Goal: Task Accomplishment & Management: Use online tool/utility

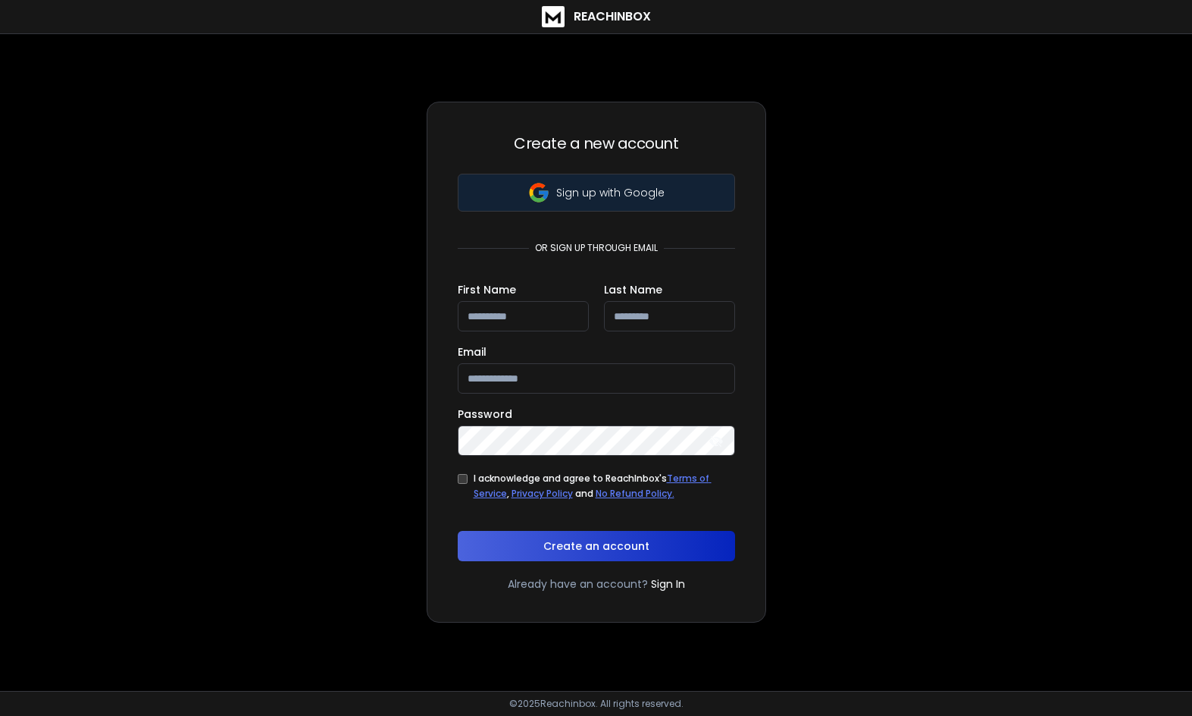
click at [584, 193] on p "Sign up with Google" at bounding box center [610, 192] width 108 height 15
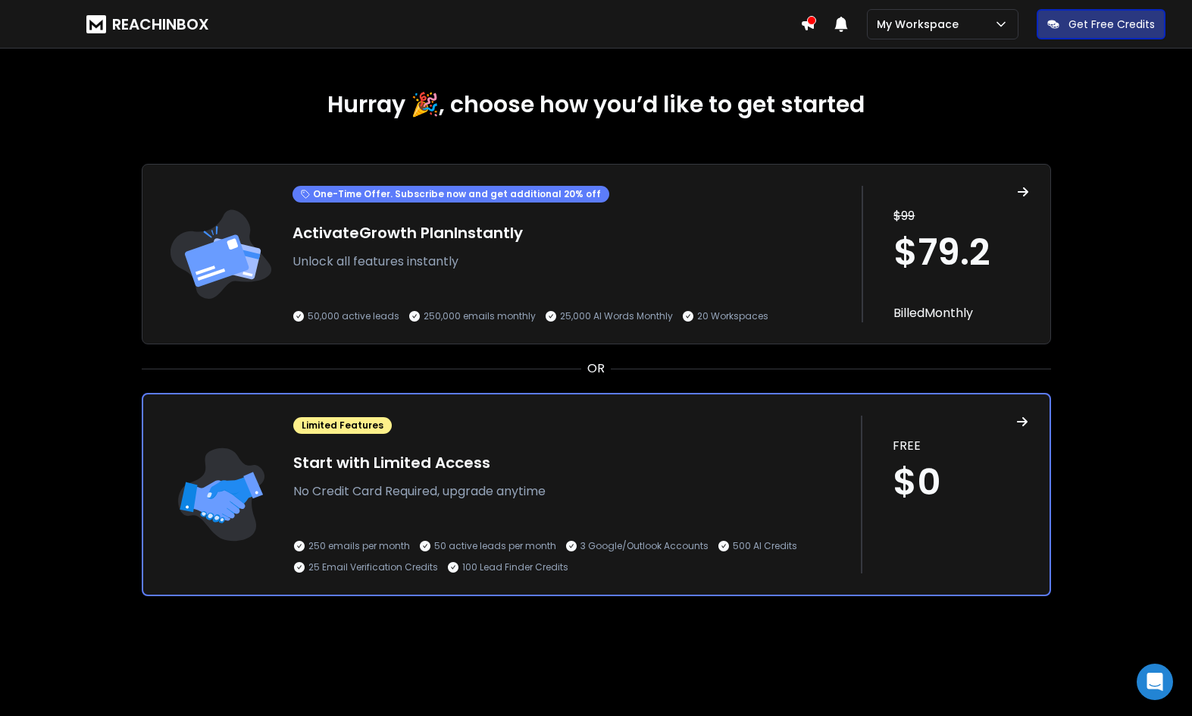
click at [716, 505] on div "Limited Features Start with Limited Access No Credit Card Required, upgrade any…" at bounding box center [569, 494] width 553 height 158
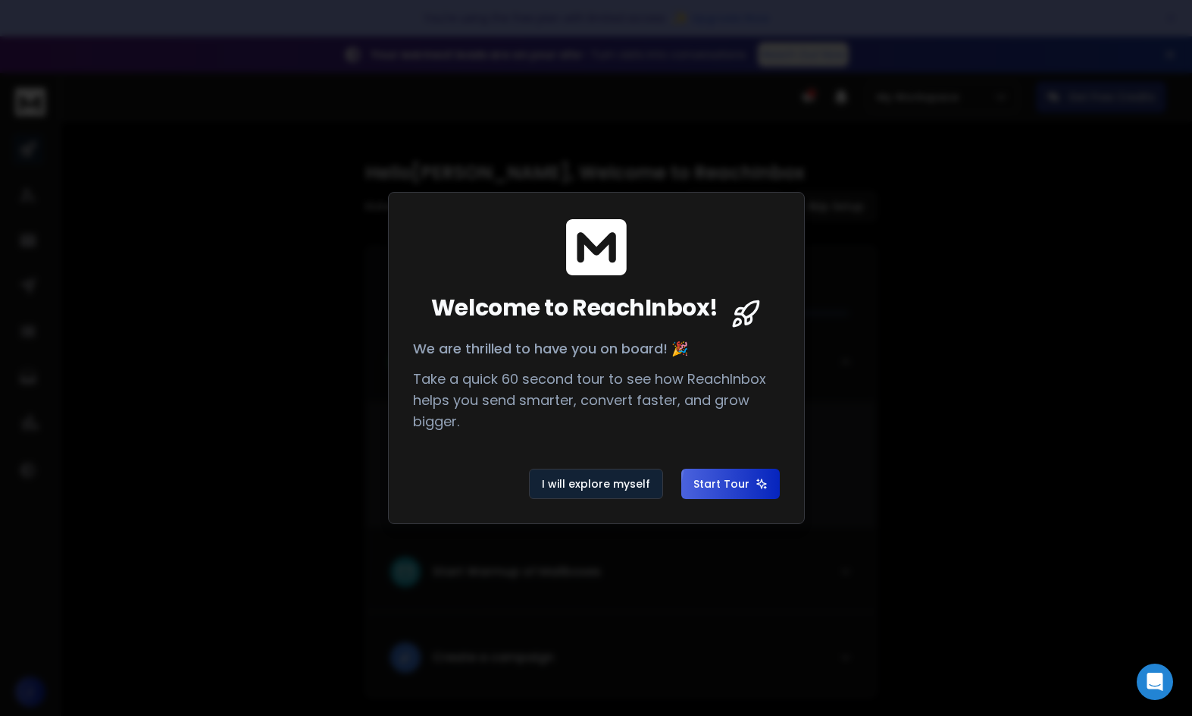
click at [616, 480] on button "I will explore myself" at bounding box center [596, 483] width 134 height 30
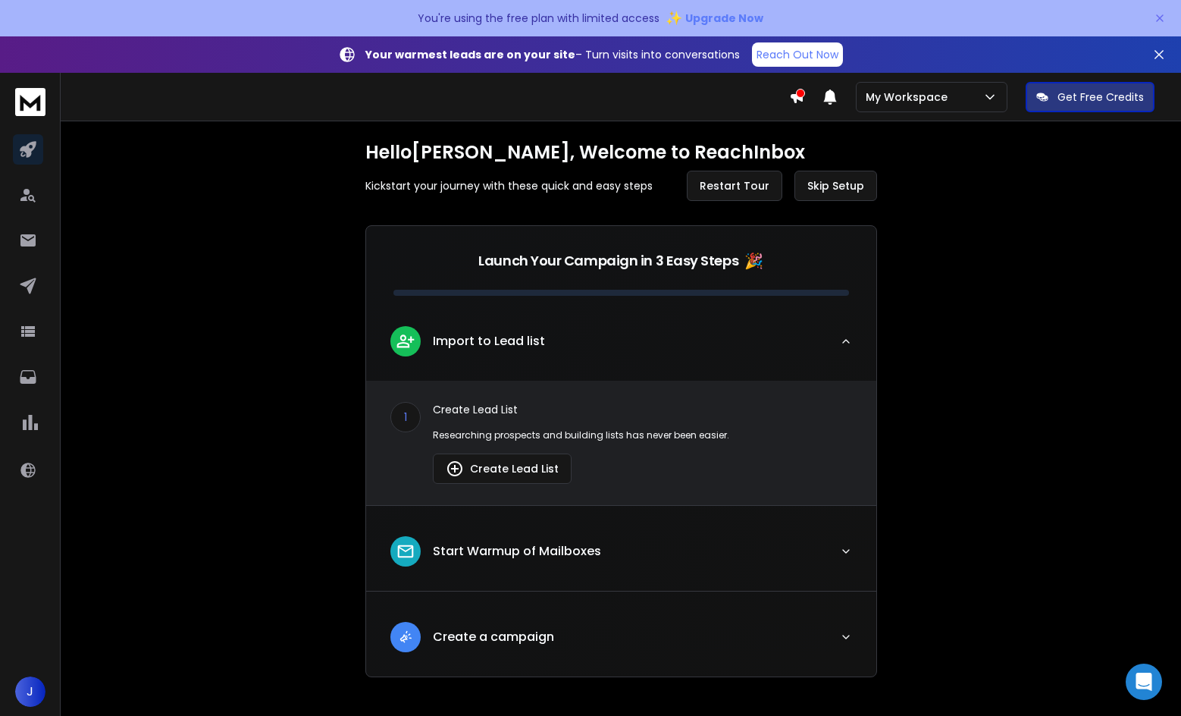
scroll to position [21, 0]
click at [20, 202] on icon at bounding box center [28, 195] width 18 height 18
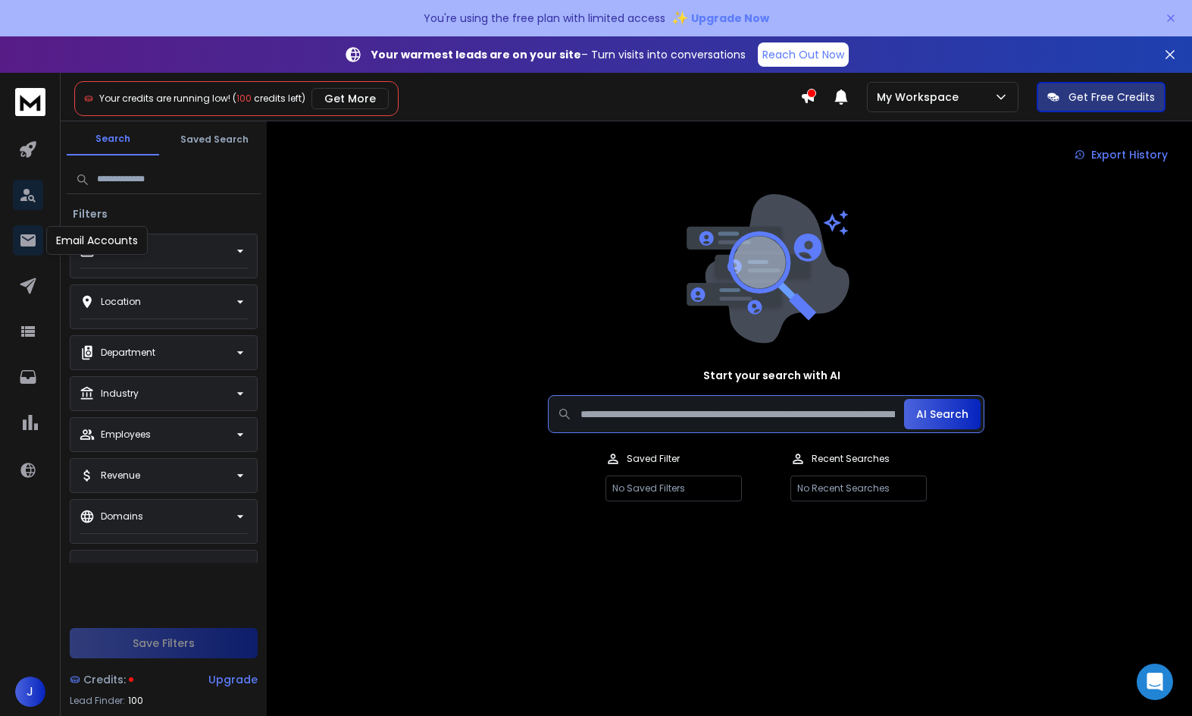
click at [36, 241] on icon at bounding box center [28, 240] width 18 height 18
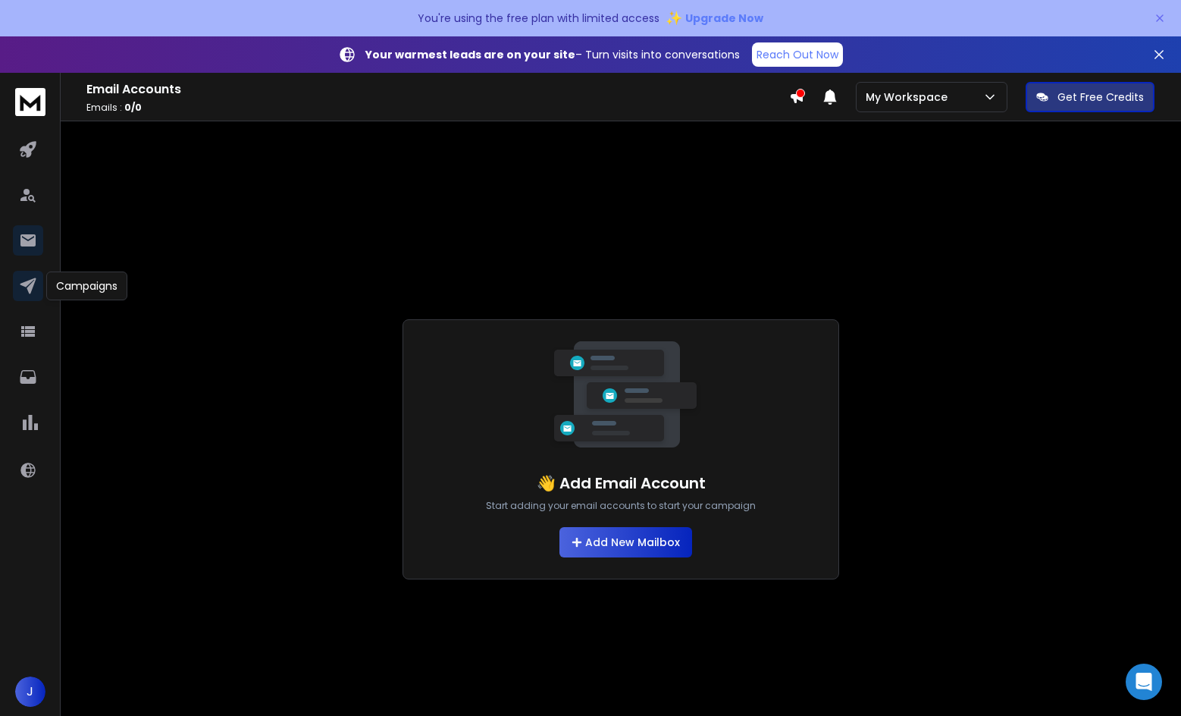
click at [16, 283] on link at bounding box center [28, 286] width 30 height 30
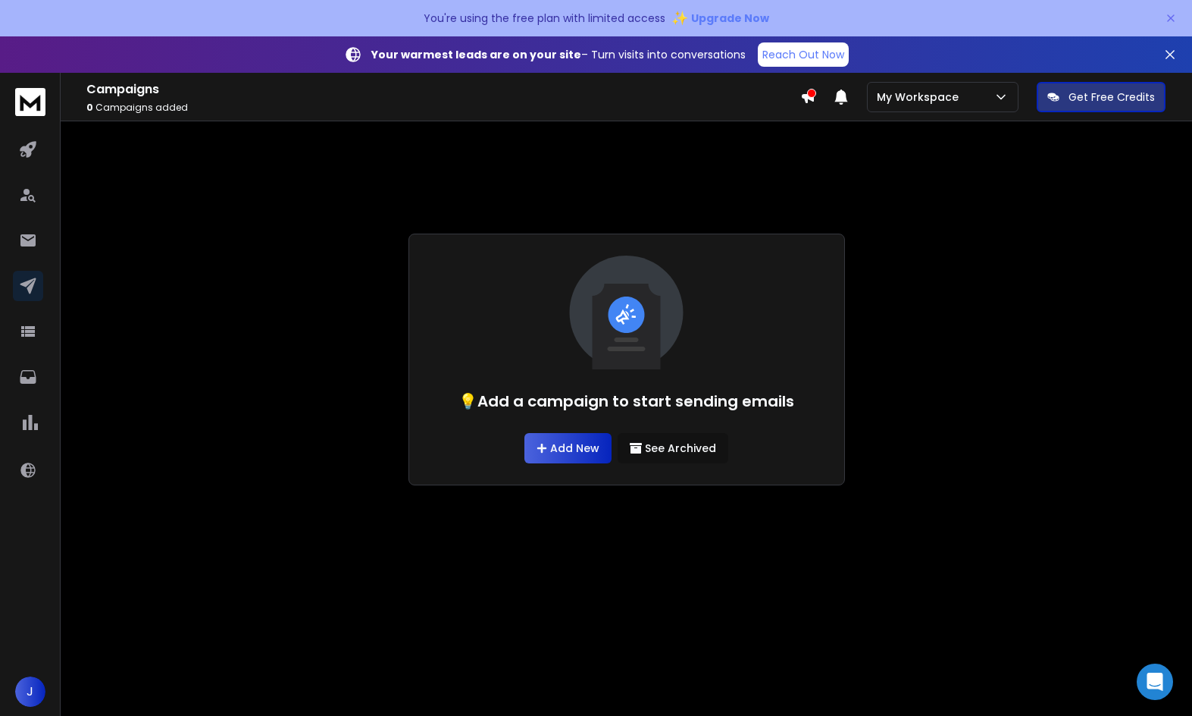
click at [27, 349] on div at bounding box center [30, 334] width 35 height 36
click at [29, 338] on icon at bounding box center [28, 331] width 18 height 18
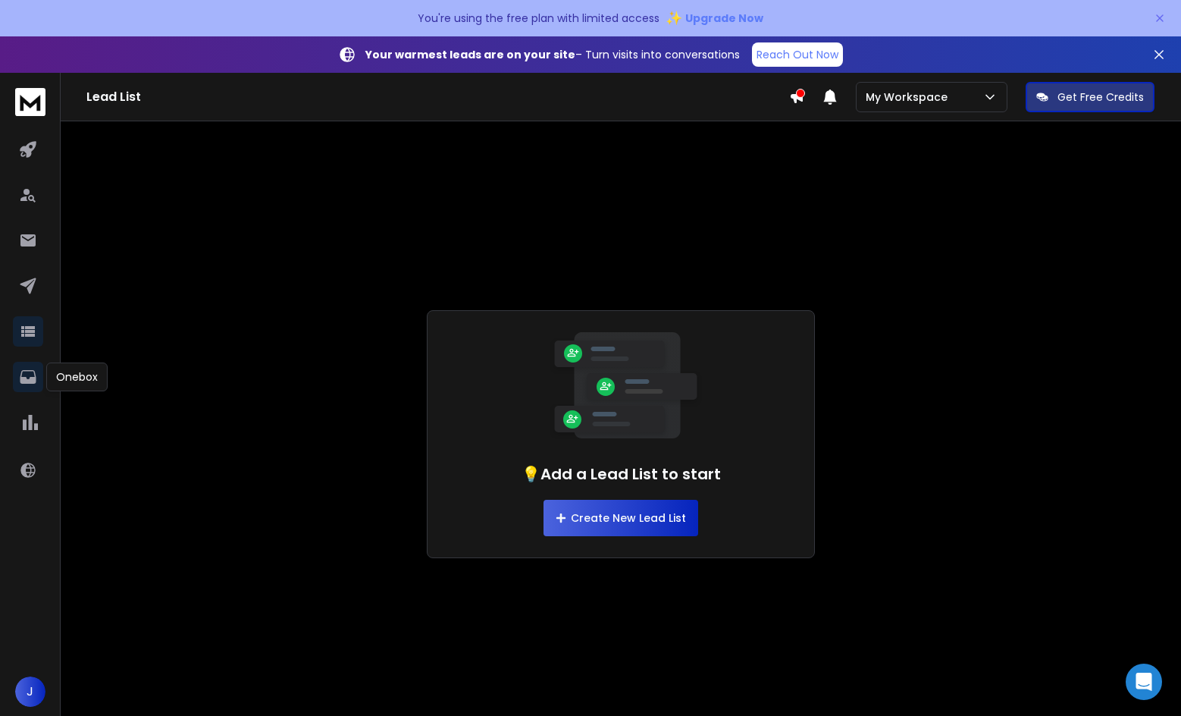
click at [39, 389] on link at bounding box center [28, 377] width 30 height 30
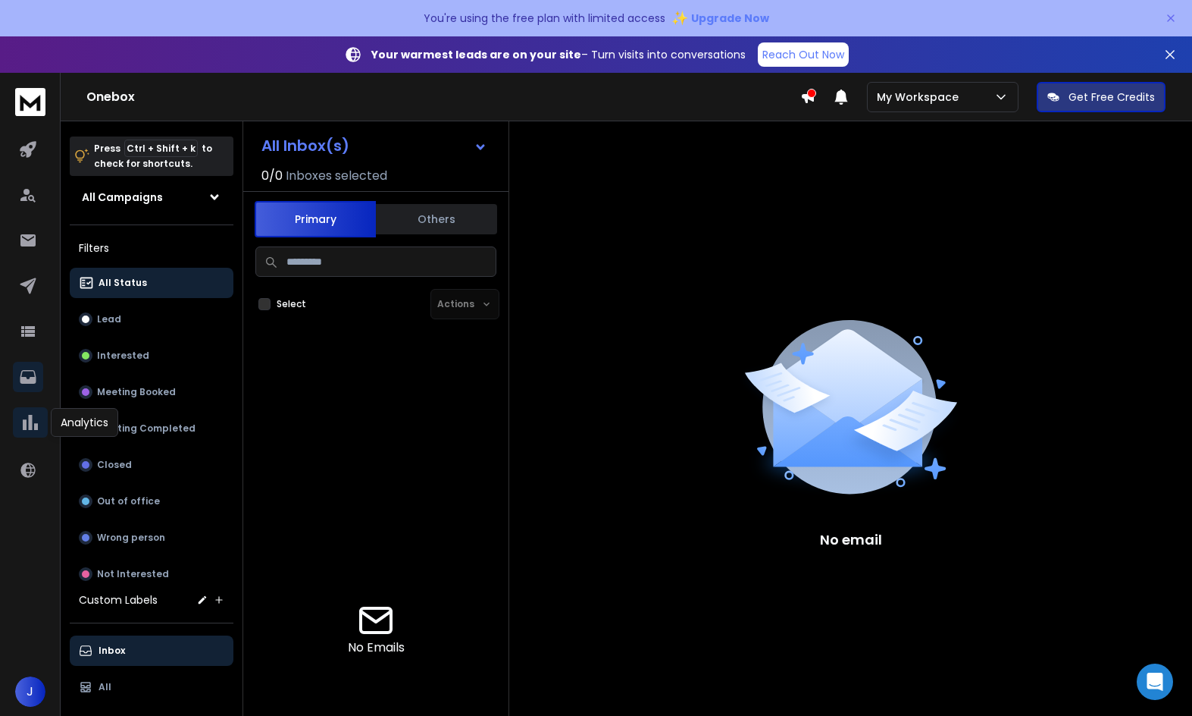
click at [33, 428] on icon at bounding box center [30, 422] width 23 height 23
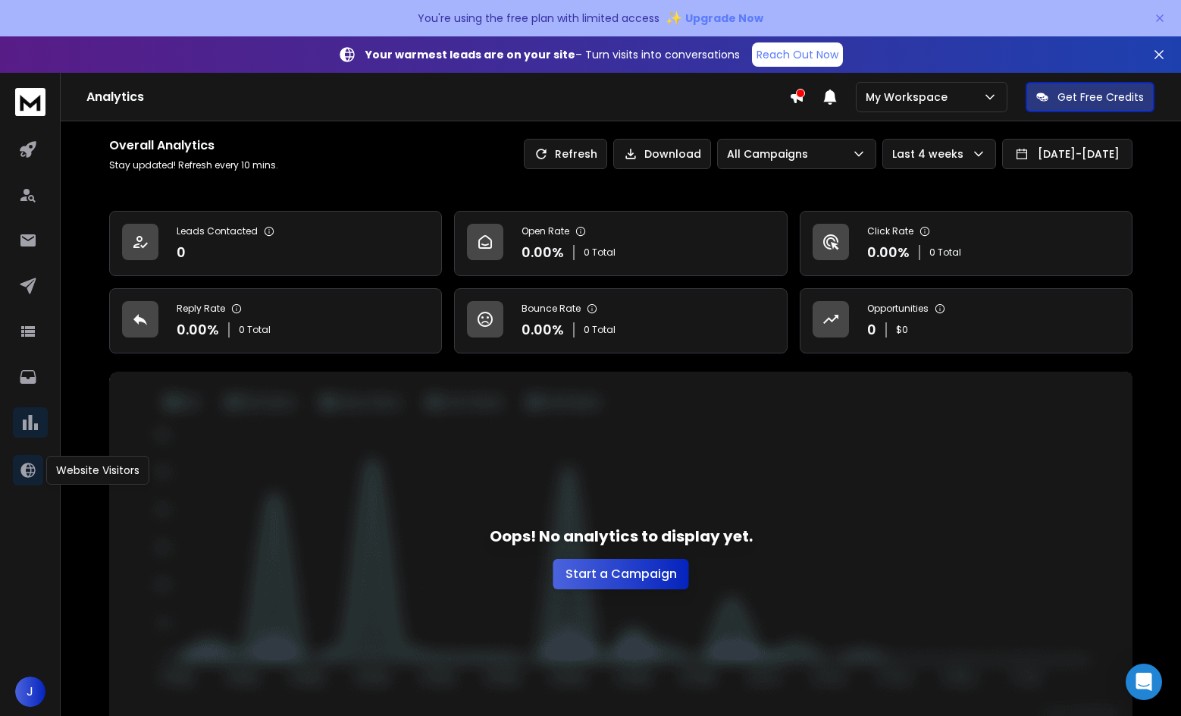
click at [29, 470] on icon at bounding box center [28, 470] width 18 height 18
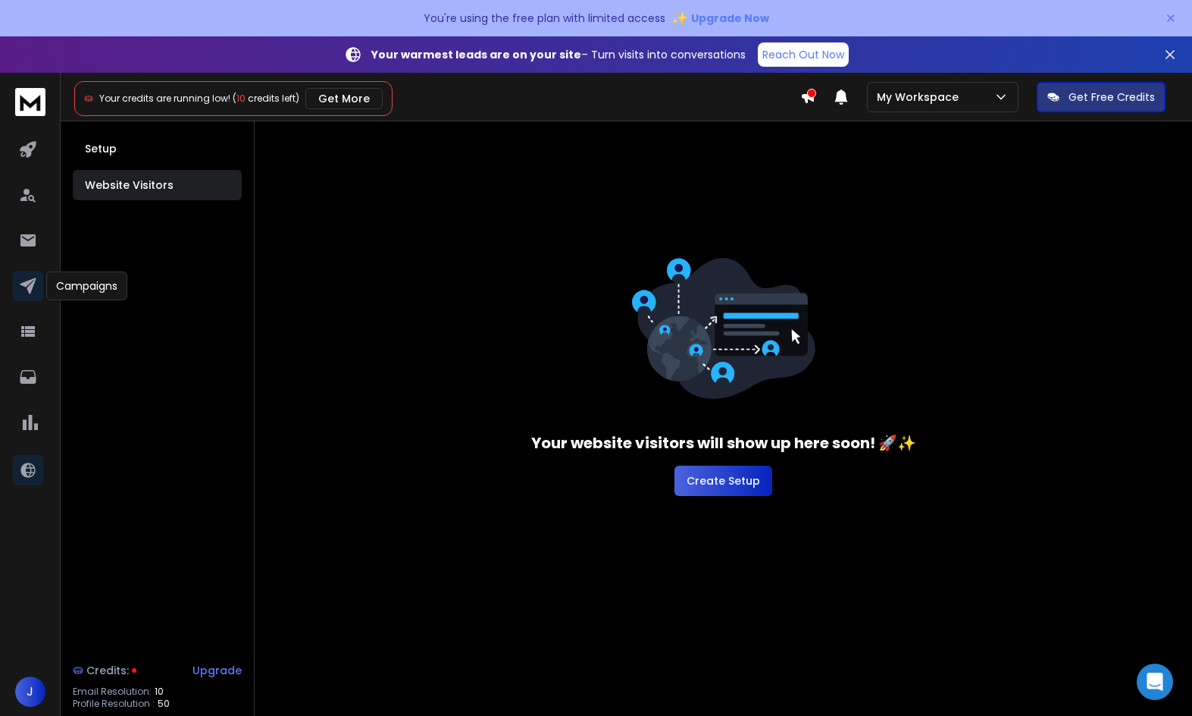
click at [33, 290] on icon at bounding box center [28, 286] width 18 height 18
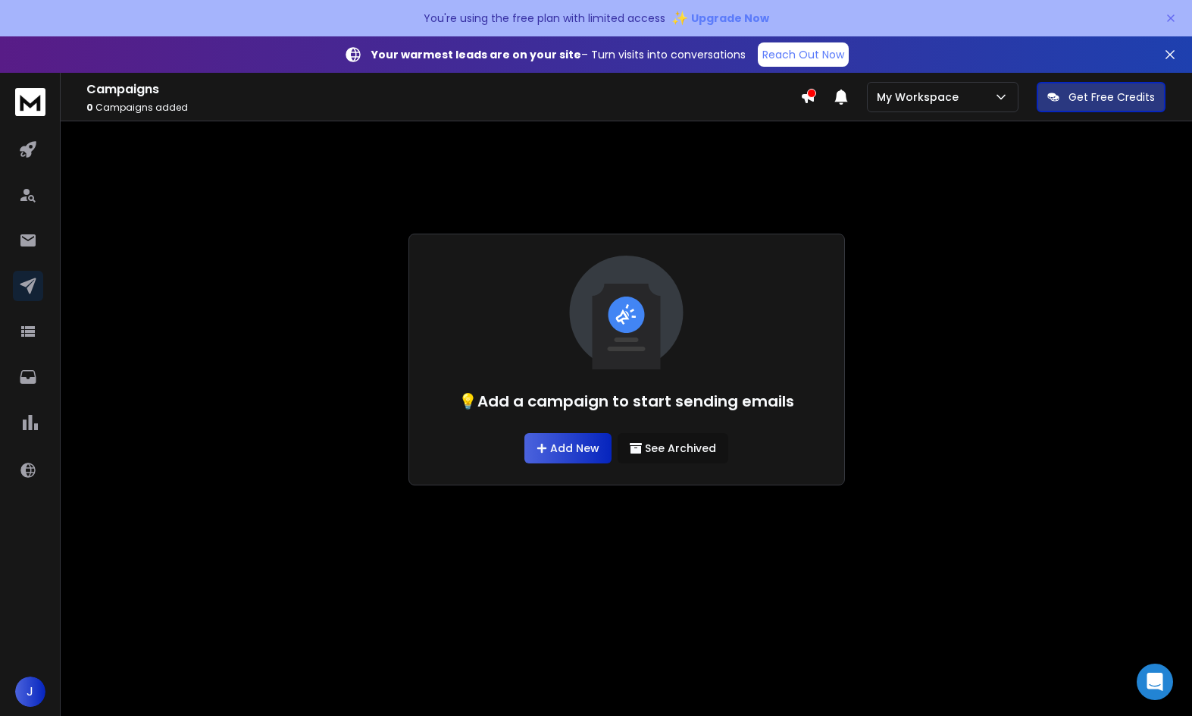
click at [574, 441] on link "Add New" at bounding box center [568, 448] width 87 height 30
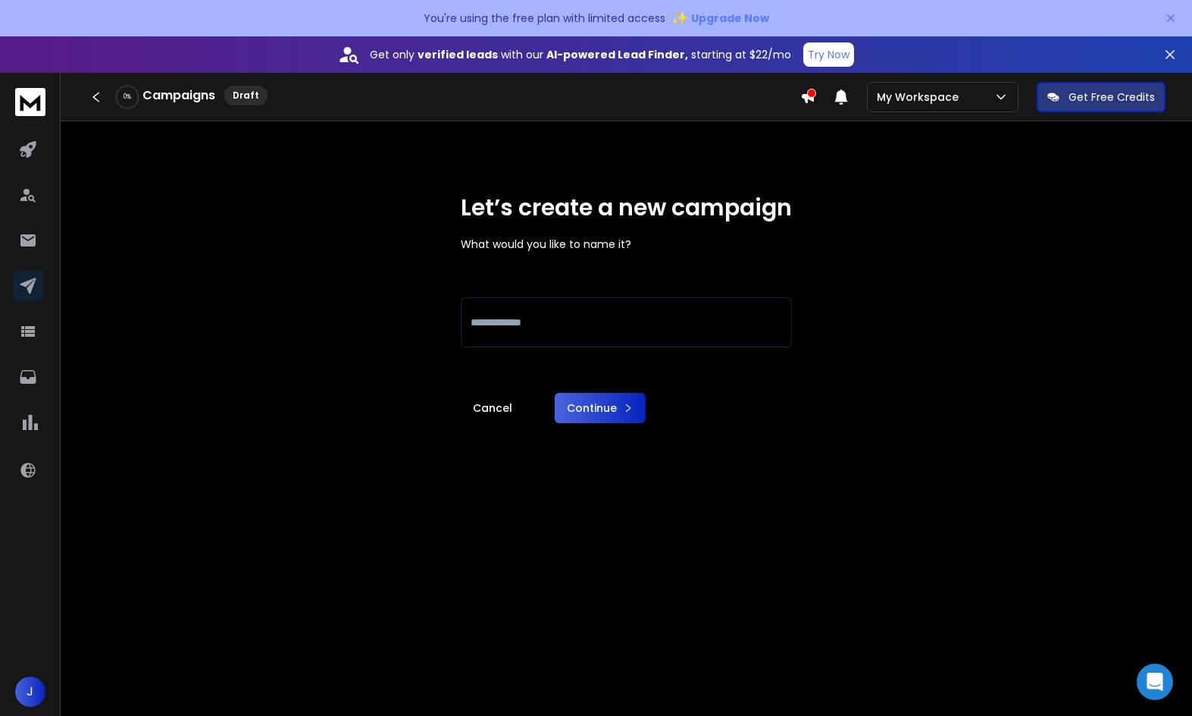
click at [534, 321] on input at bounding box center [626, 322] width 331 height 50
click at [904, 457] on div "You're using the free plan with limited access ✨ Upgrade Now Get only verified …" at bounding box center [596, 358] width 1192 height 716
click at [26, 108] on img at bounding box center [30, 102] width 30 height 28
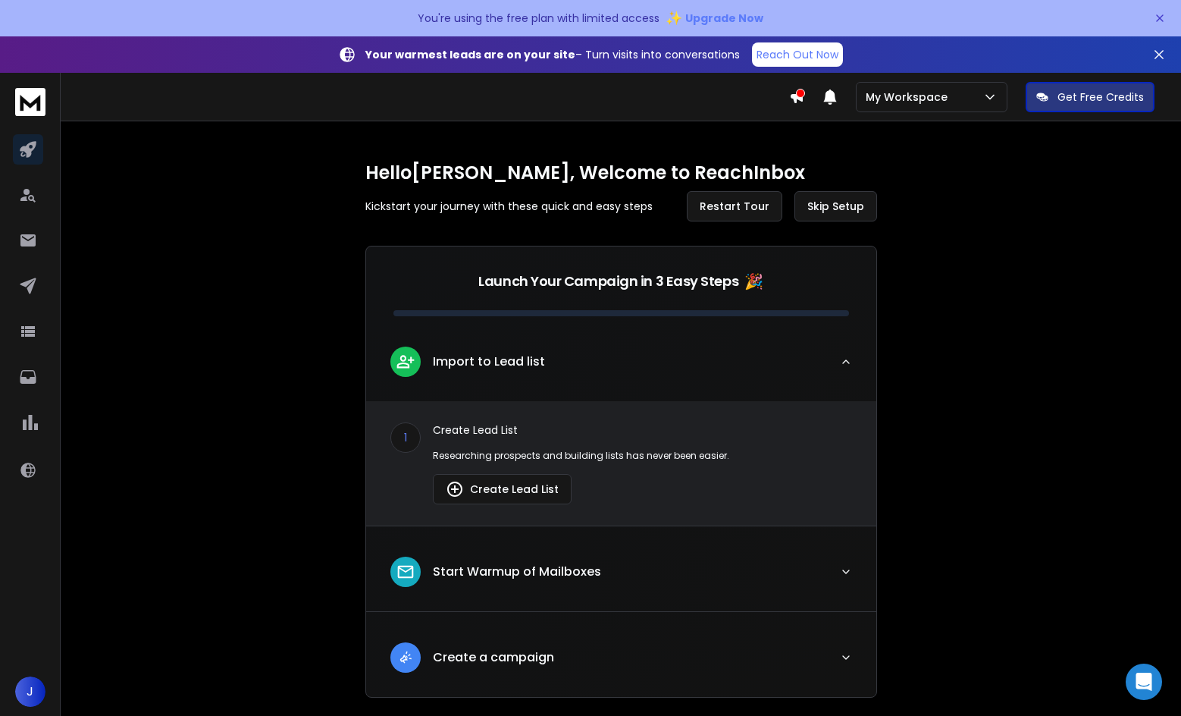
click at [1156, 21] on icon "Close notification" at bounding box center [1160, 18] width 12 height 12
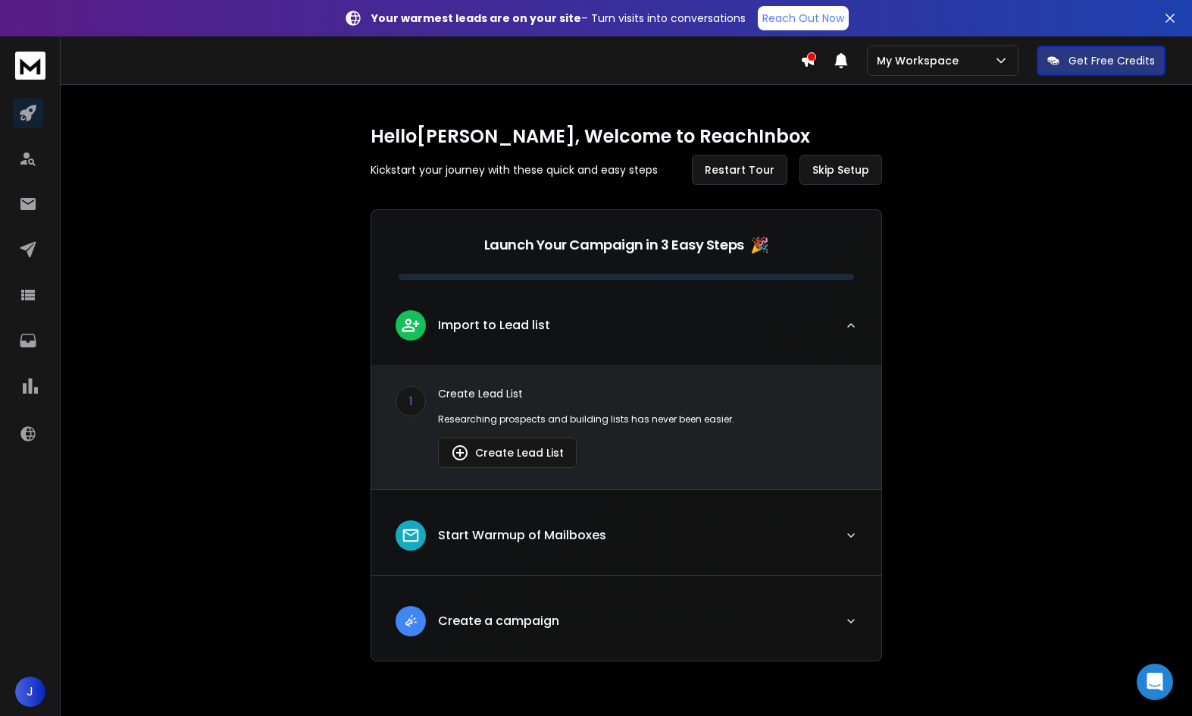
click at [559, 67] on div "My Workspace Get Free Credits" at bounding box center [596, 60] width 1192 height 49
click at [1096, 71] on button "Get Free Credits" at bounding box center [1101, 60] width 129 height 30
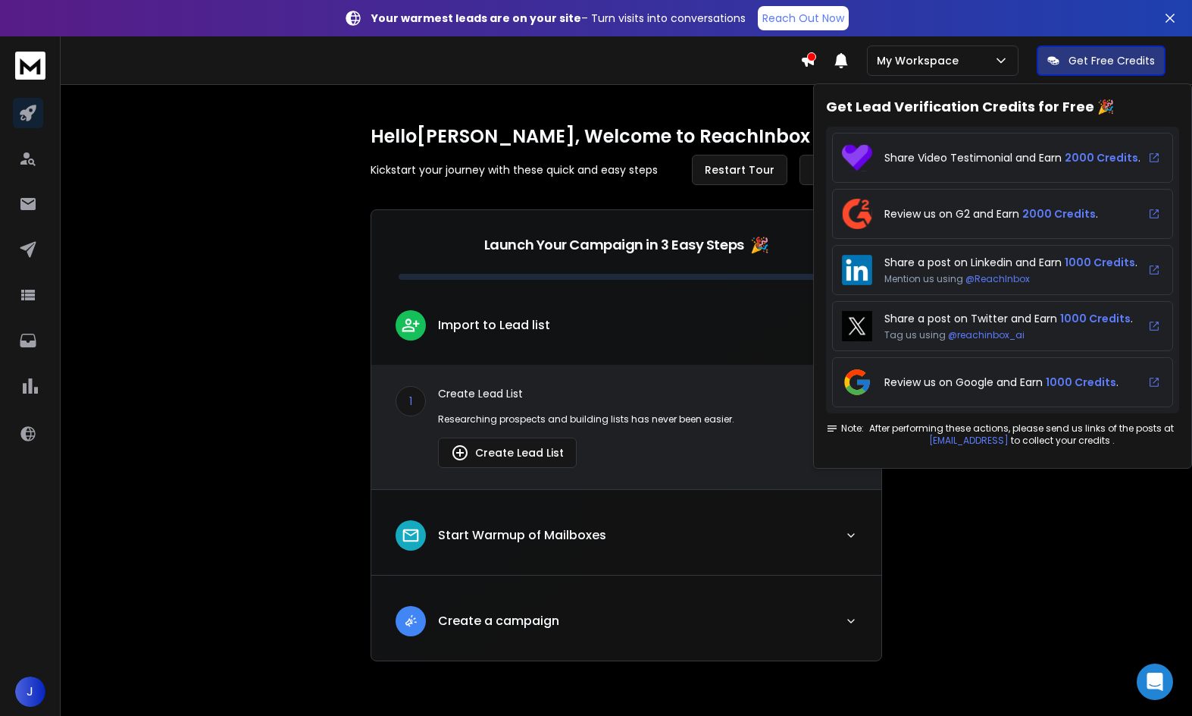
click at [995, 529] on div "Hello [PERSON_NAME] , Welcome to ReachInbox Kickstart your journey with these q…" at bounding box center [626, 392] width 1083 height 585
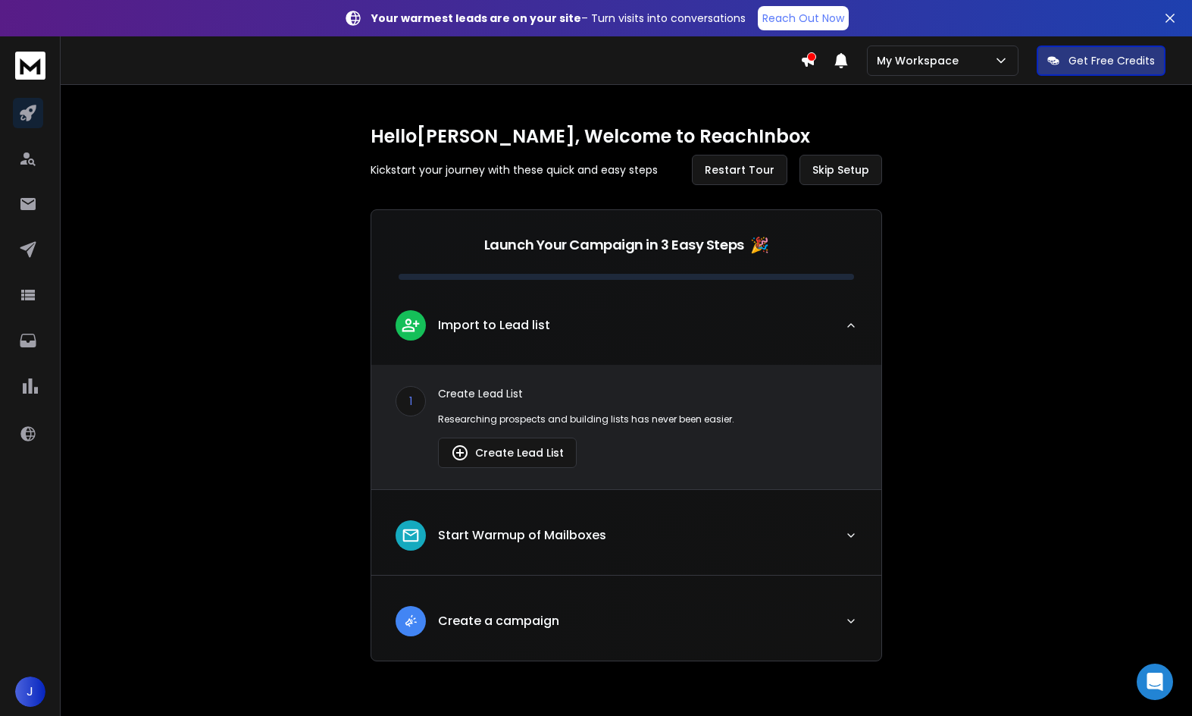
click at [849, 321] on icon "button" at bounding box center [851, 325] width 12 height 12
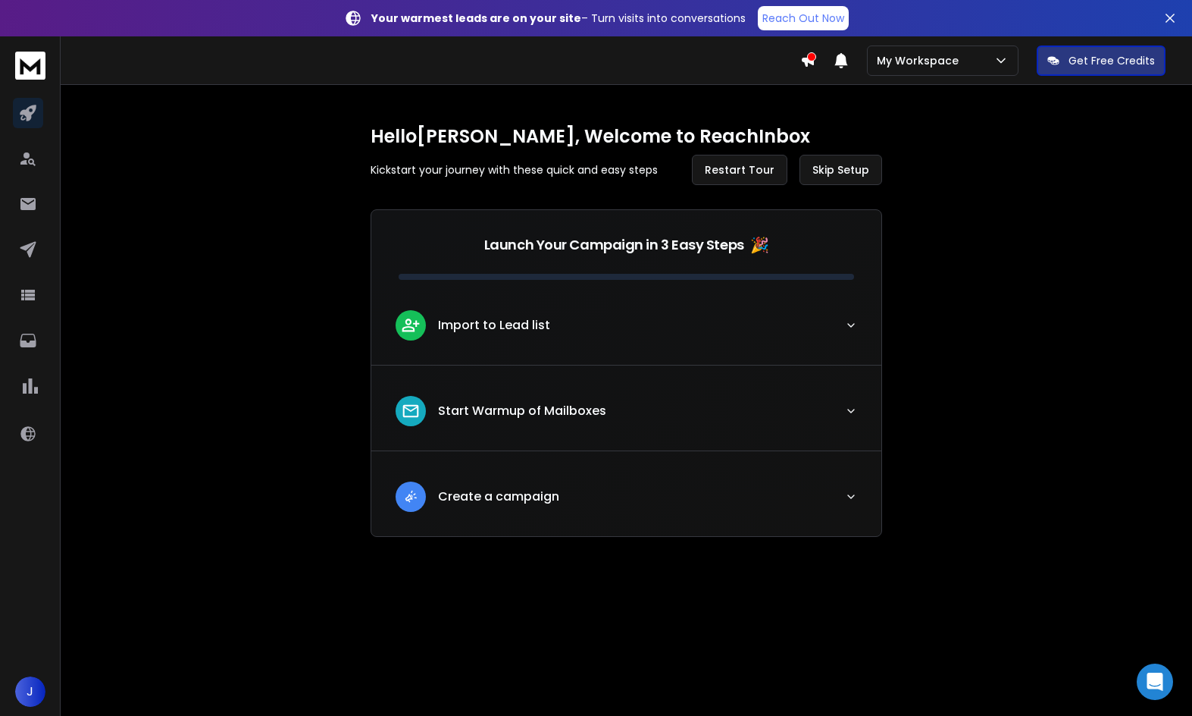
click at [849, 321] on icon "button" at bounding box center [851, 325] width 12 height 12
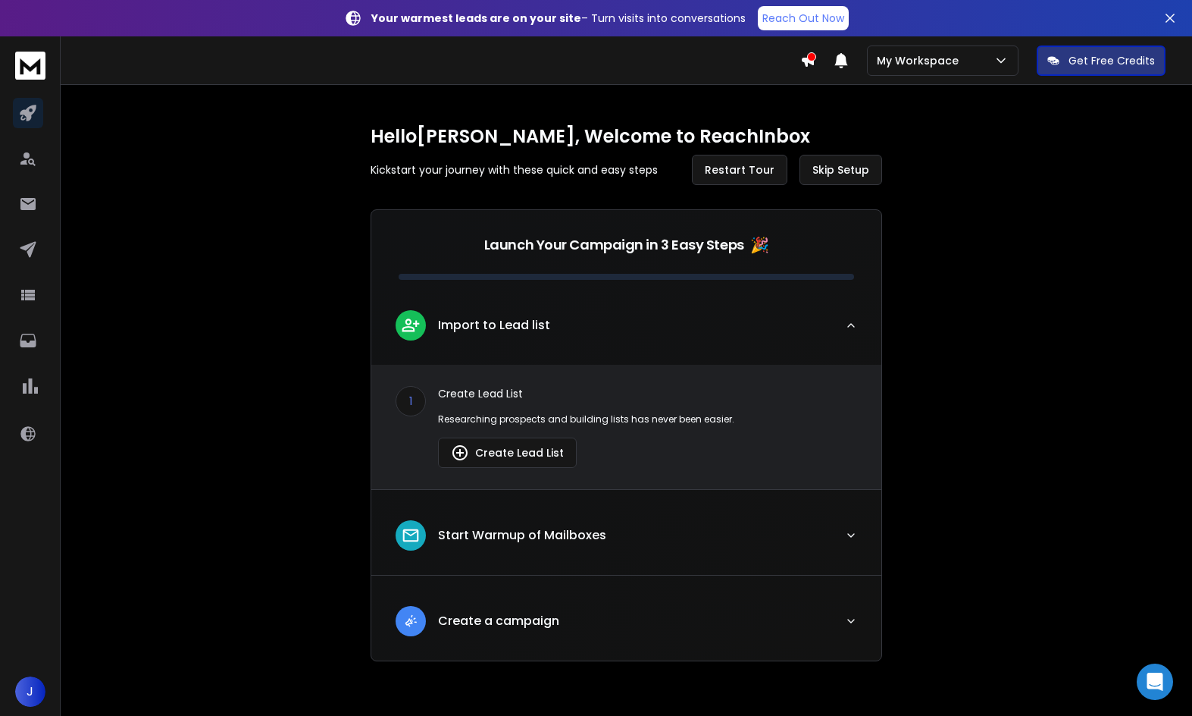
click at [848, 321] on icon "button" at bounding box center [851, 325] width 12 height 12
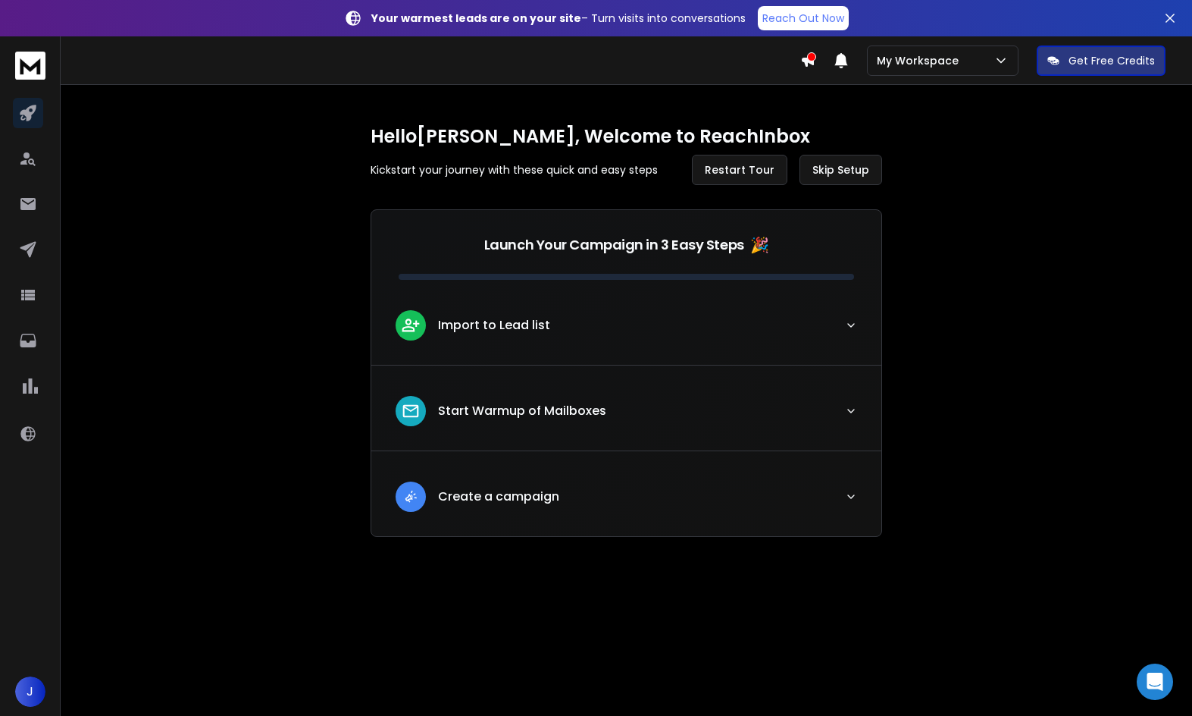
click at [864, 405] on button "Start Warmup of Mailboxes" at bounding box center [626, 417] width 510 height 67
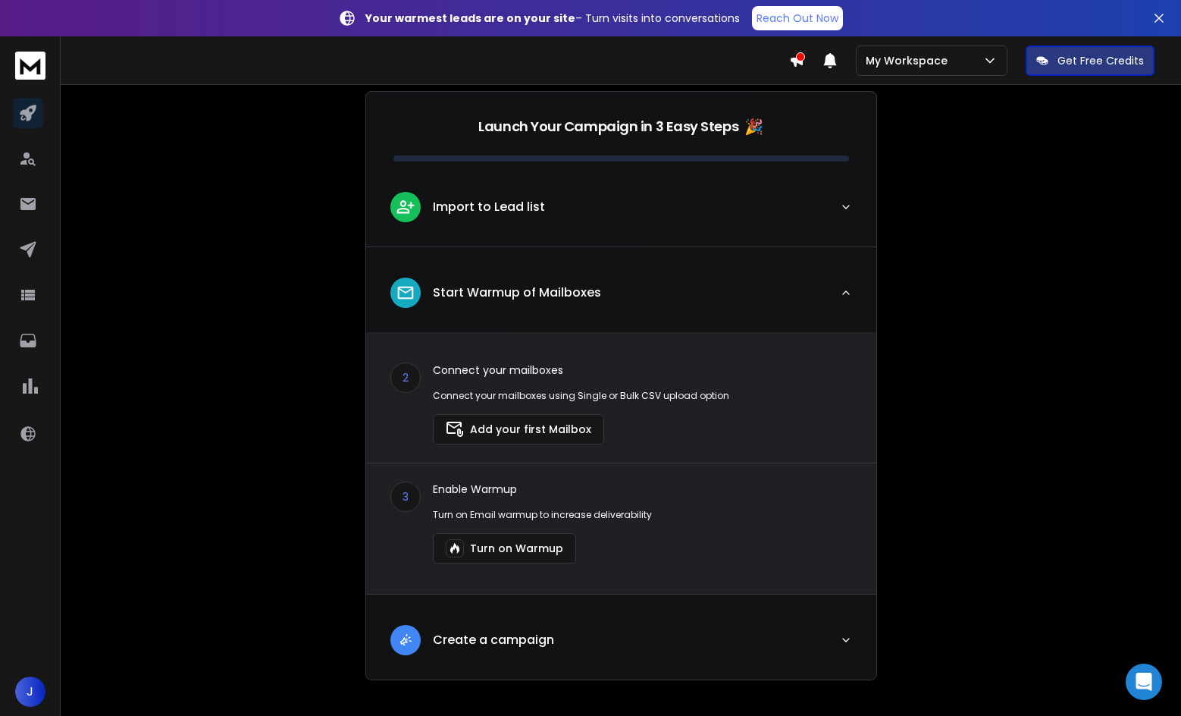
scroll to position [122, 0]
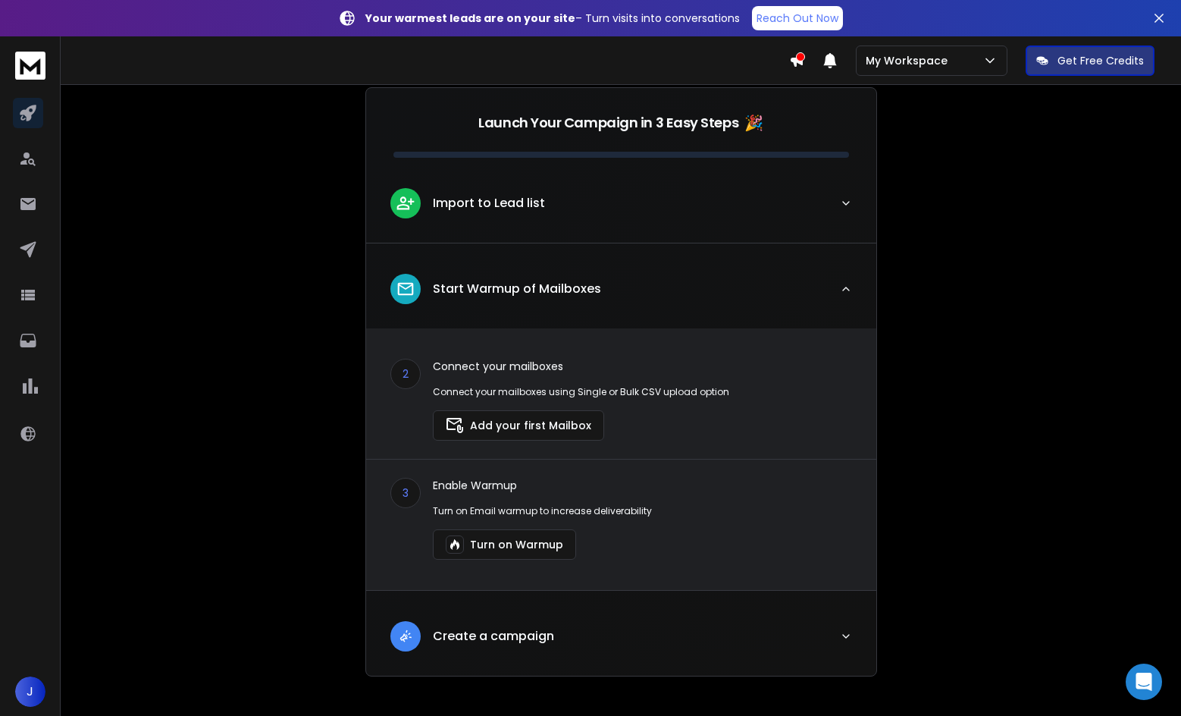
click at [848, 300] on button "Start Warmup of Mailboxes" at bounding box center [621, 295] width 510 height 67
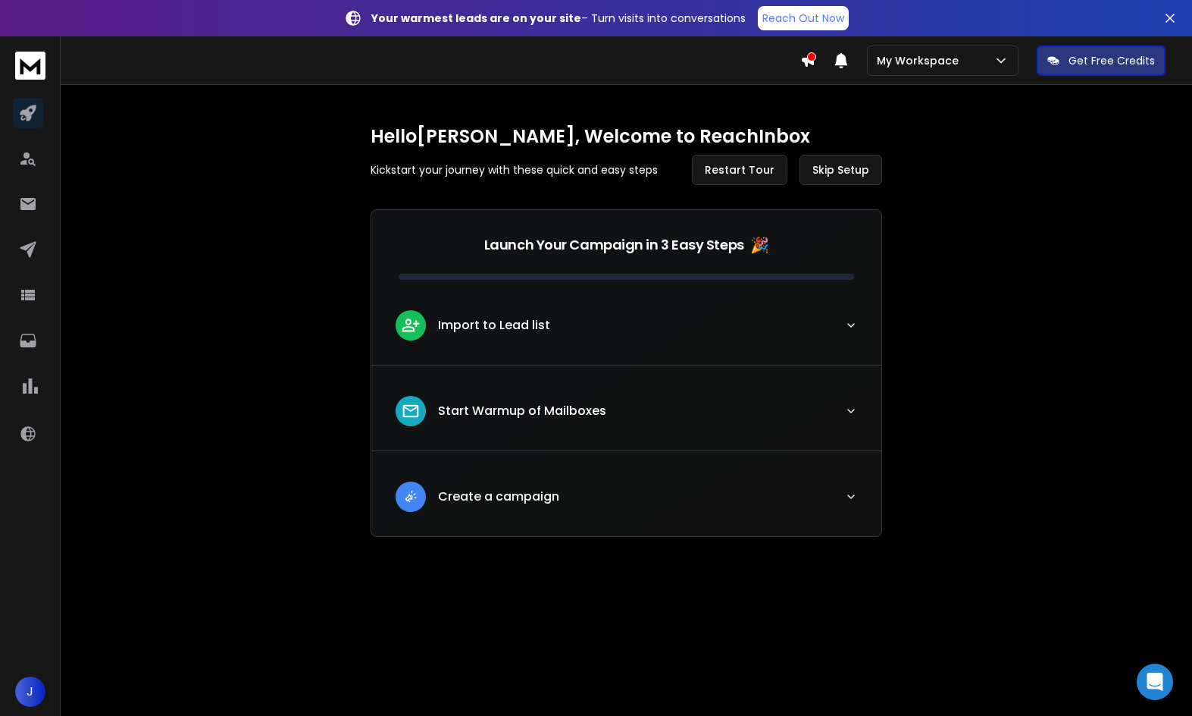
click at [836, 493] on button "Create a campaign" at bounding box center [626, 502] width 510 height 67
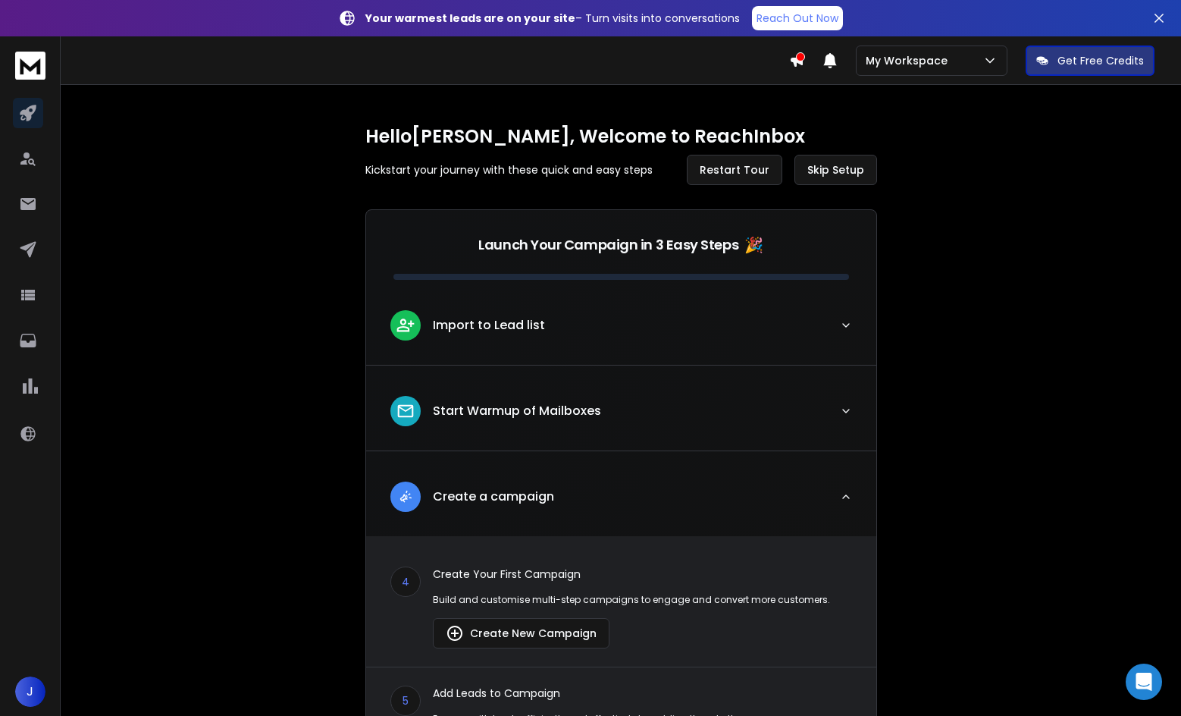
click at [836, 490] on button "Create a campaign" at bounding box center [621, 502] width 510 height 67
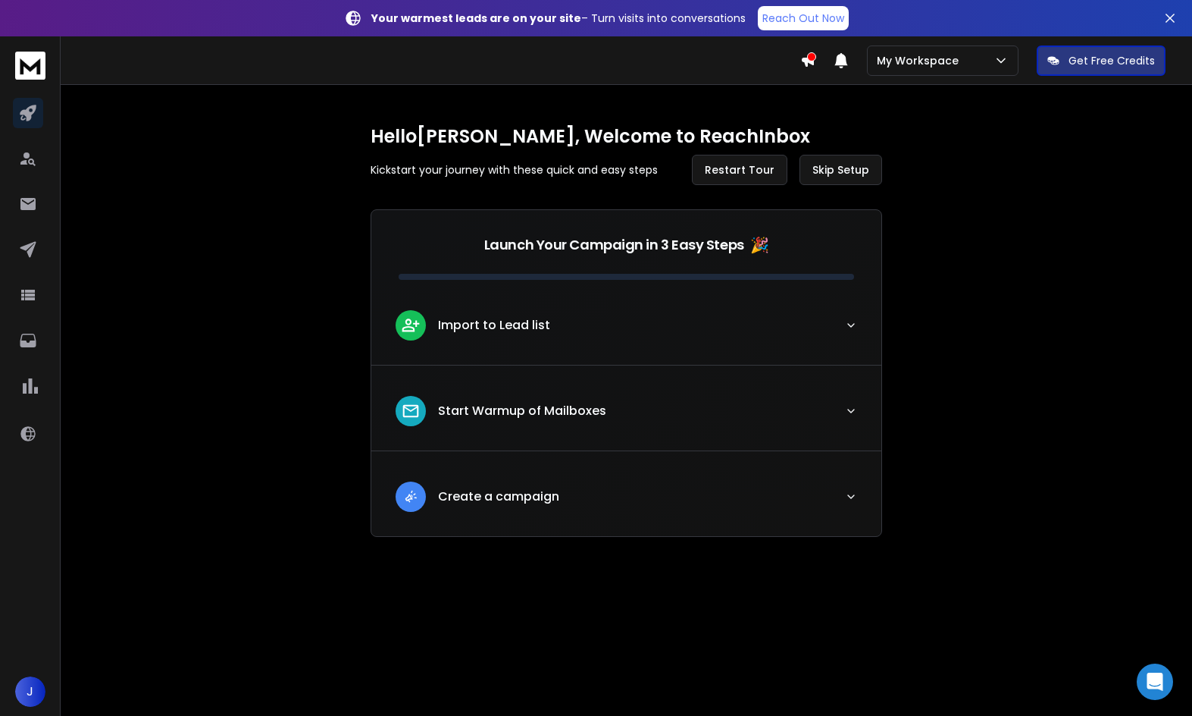
click at [754, 411] on button "Start Warmup of Mailboxes" at bounding box center [626, 417] width 510 height 67
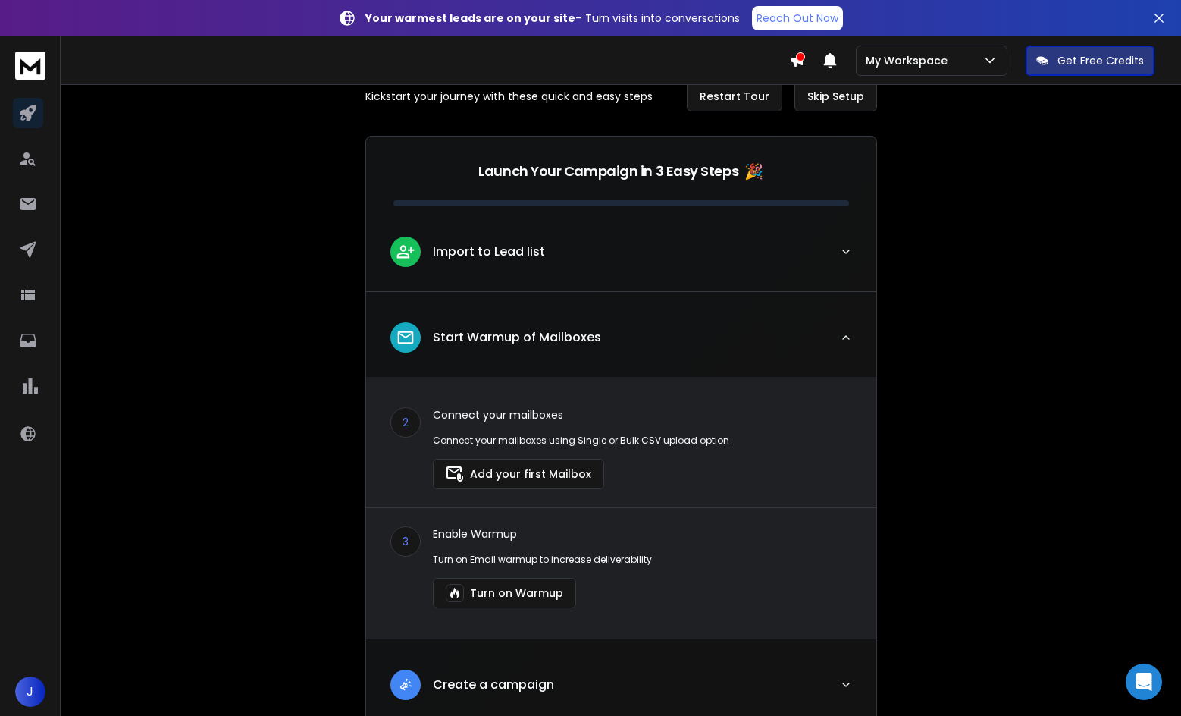
scroll to position [76, 0]
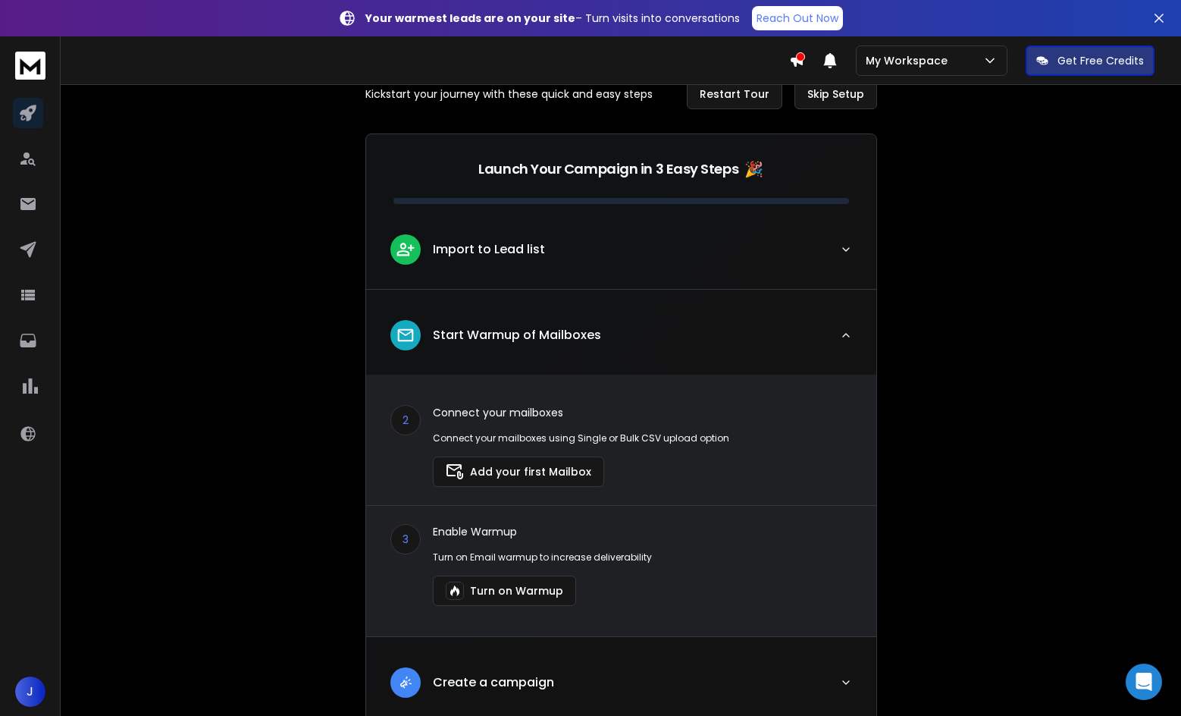
click at [481, 535] on p "Enable Warmup" at bounding box center [542, 531] width 219 height 15
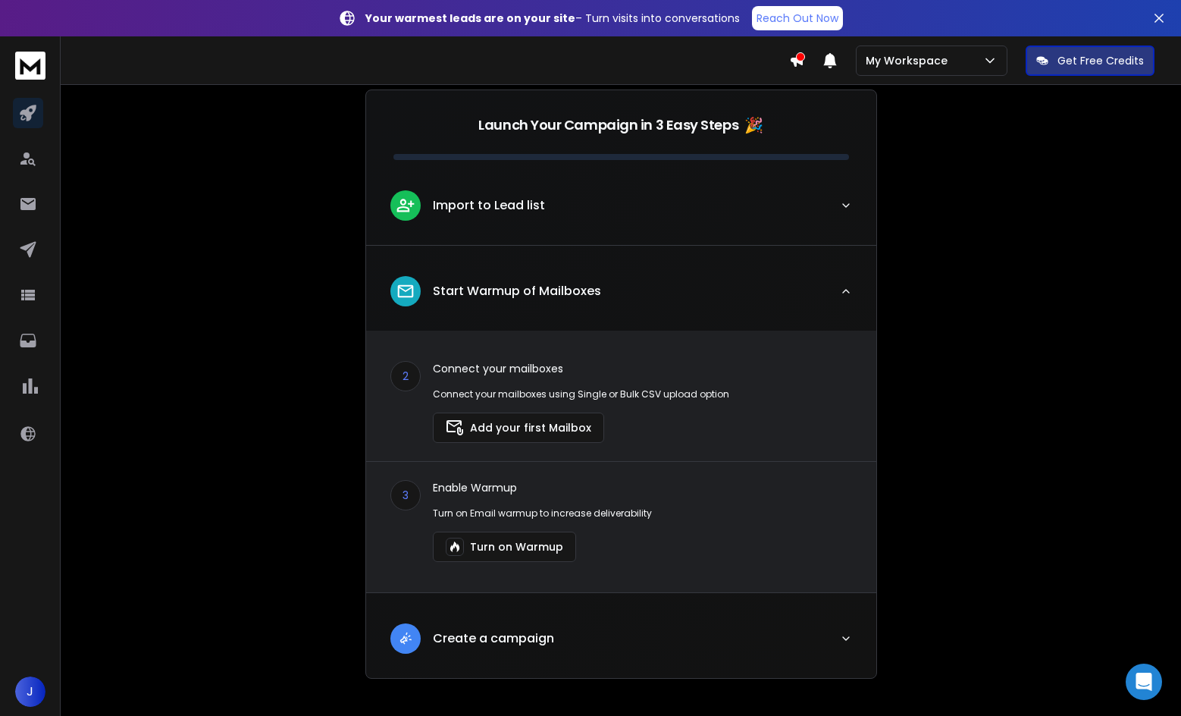
scroll to position [122, 0]
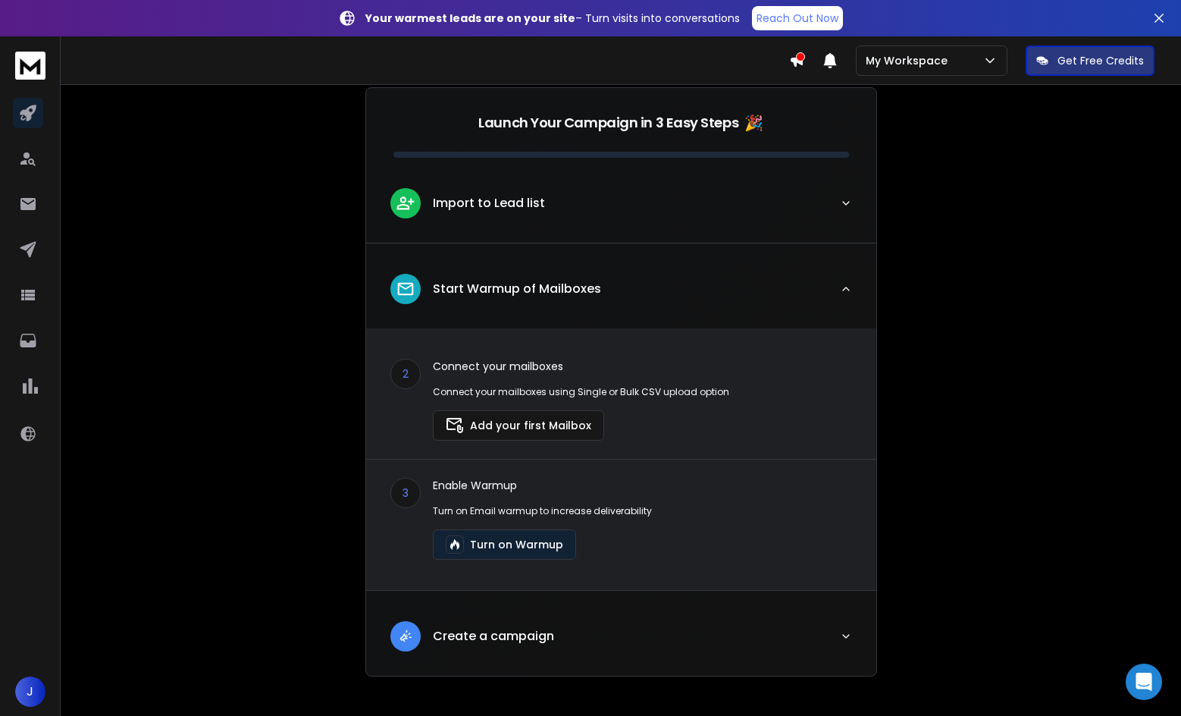
click at [508, 546] on button "Turn on Warmup" at bounding box center [504, 544] width 143 height 30
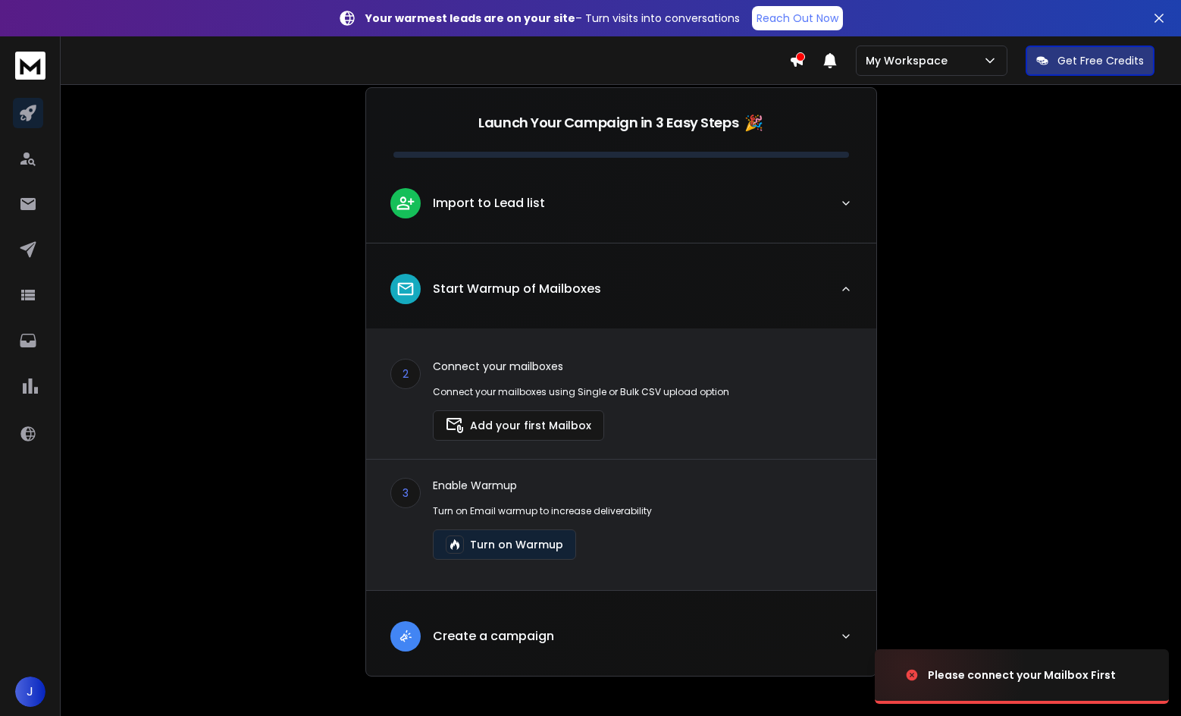
click at [508, 546] on button "Turn on Warmup" at bounding box center [504, 544] width 143 height 30
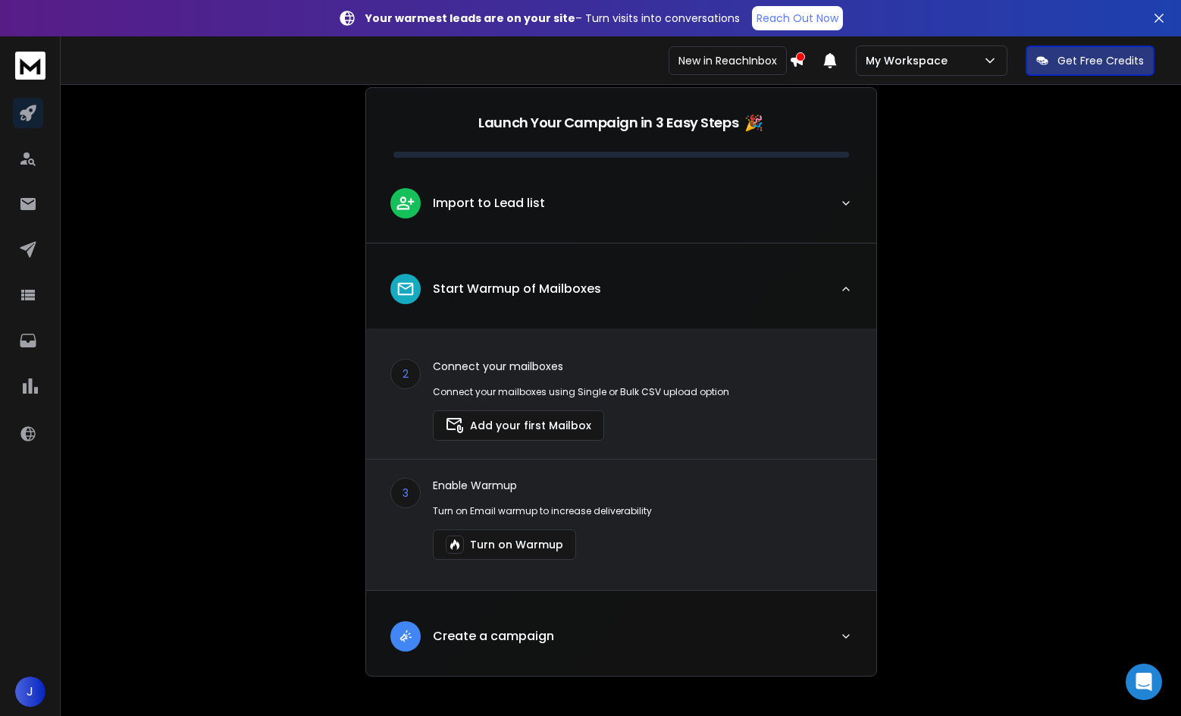
click at [801, 63] on icon at bounding box center [797, 61] width 12 height 12
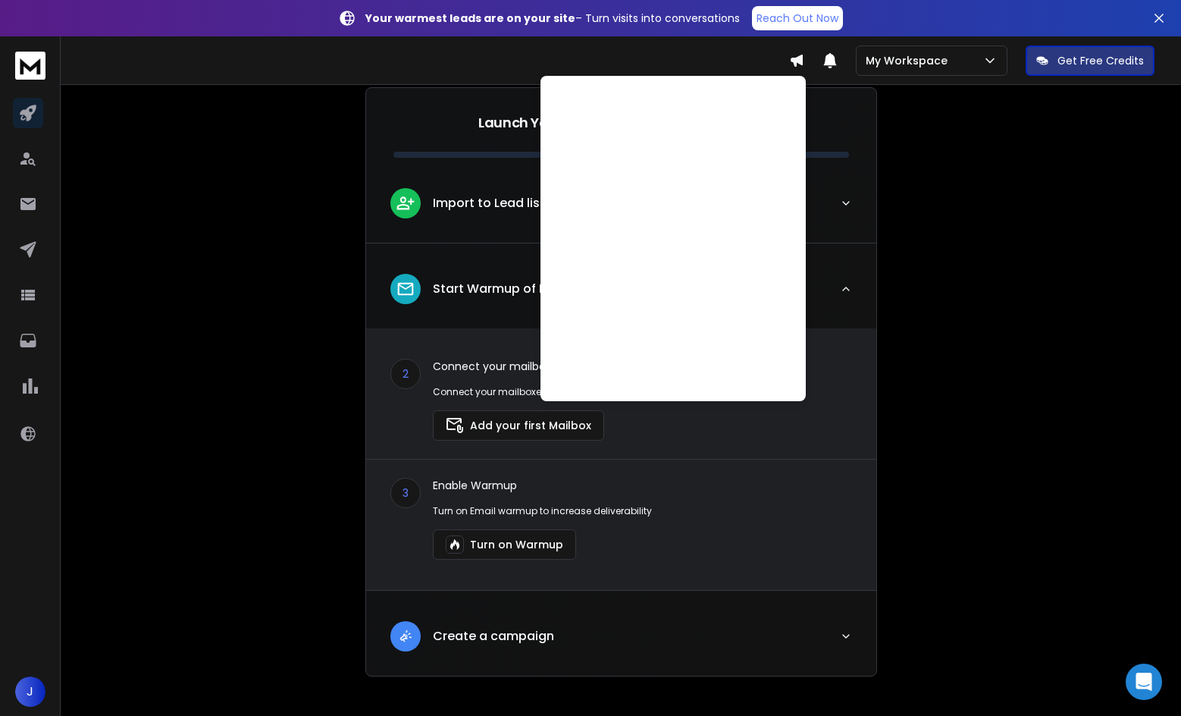
click at [799, 57] on icon at bounding box center [797, 61] width 12 height 12
